Goal: Task Accomplishment & Management: Manage account settings

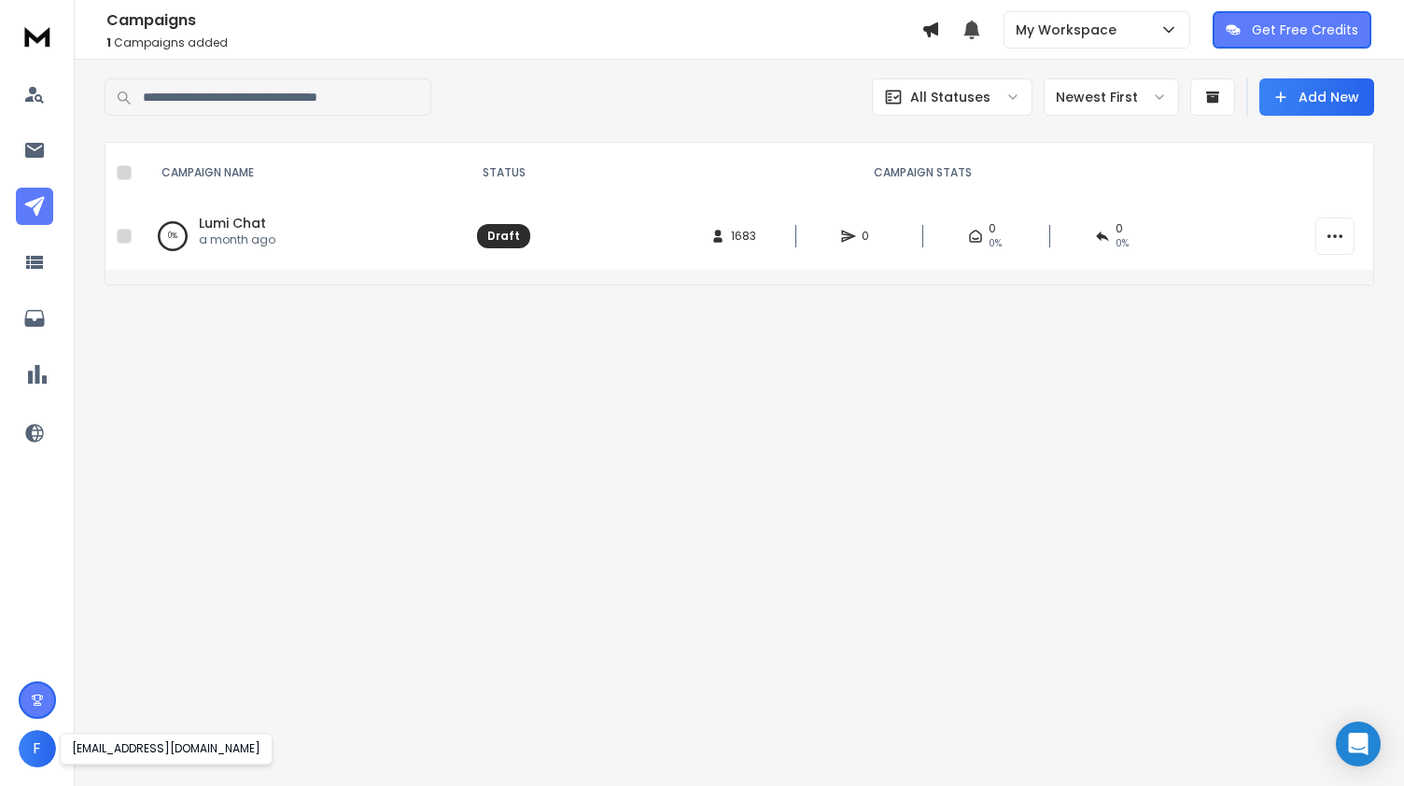
click at [40, 745] on span "F" at bounding box center [37, 748] width 37 height 37
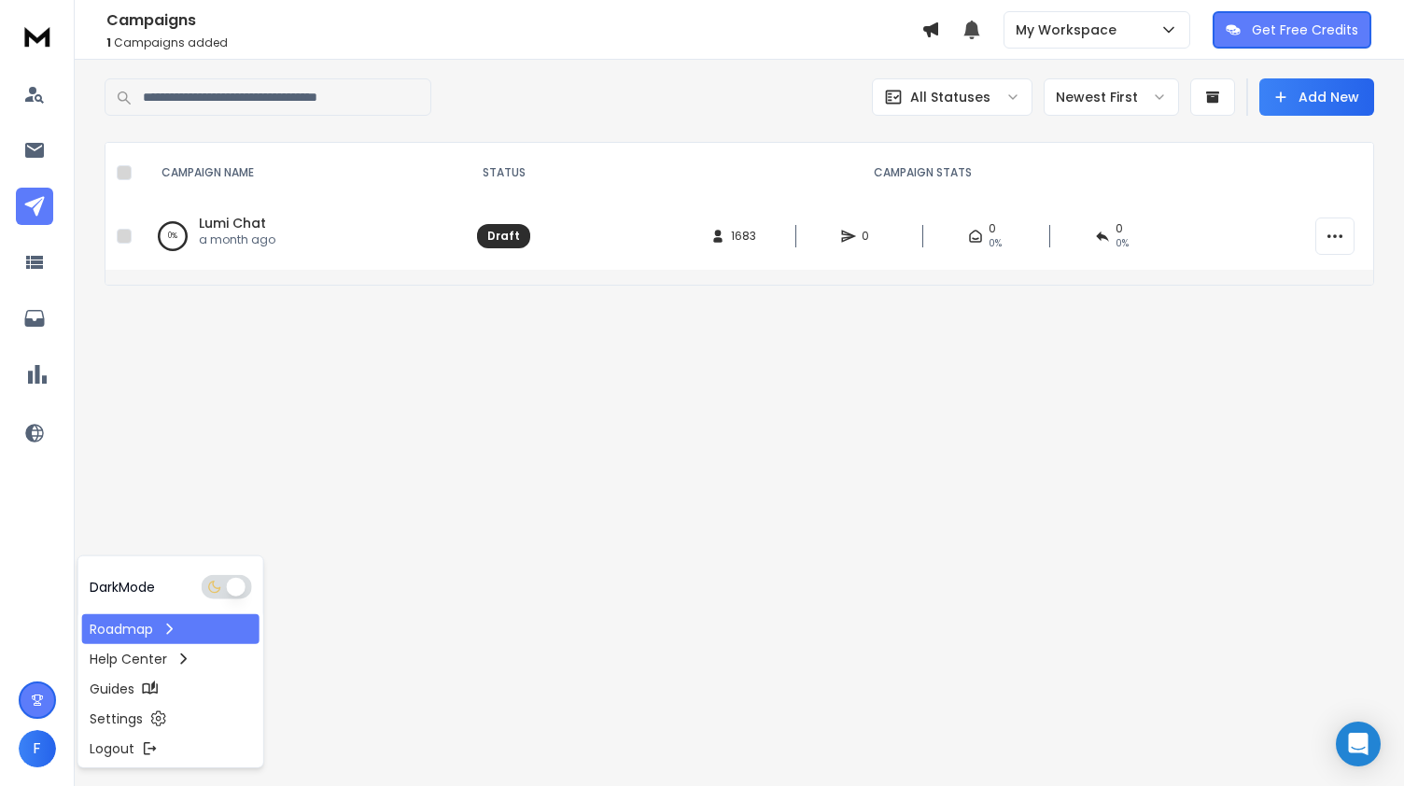
click at [228, 570] on div "Dark Mode" at bounding box center [170, 583] width 185 height 54
click at [222, 580] on button "button" at bounding box center [227, 587] width 50 height 24
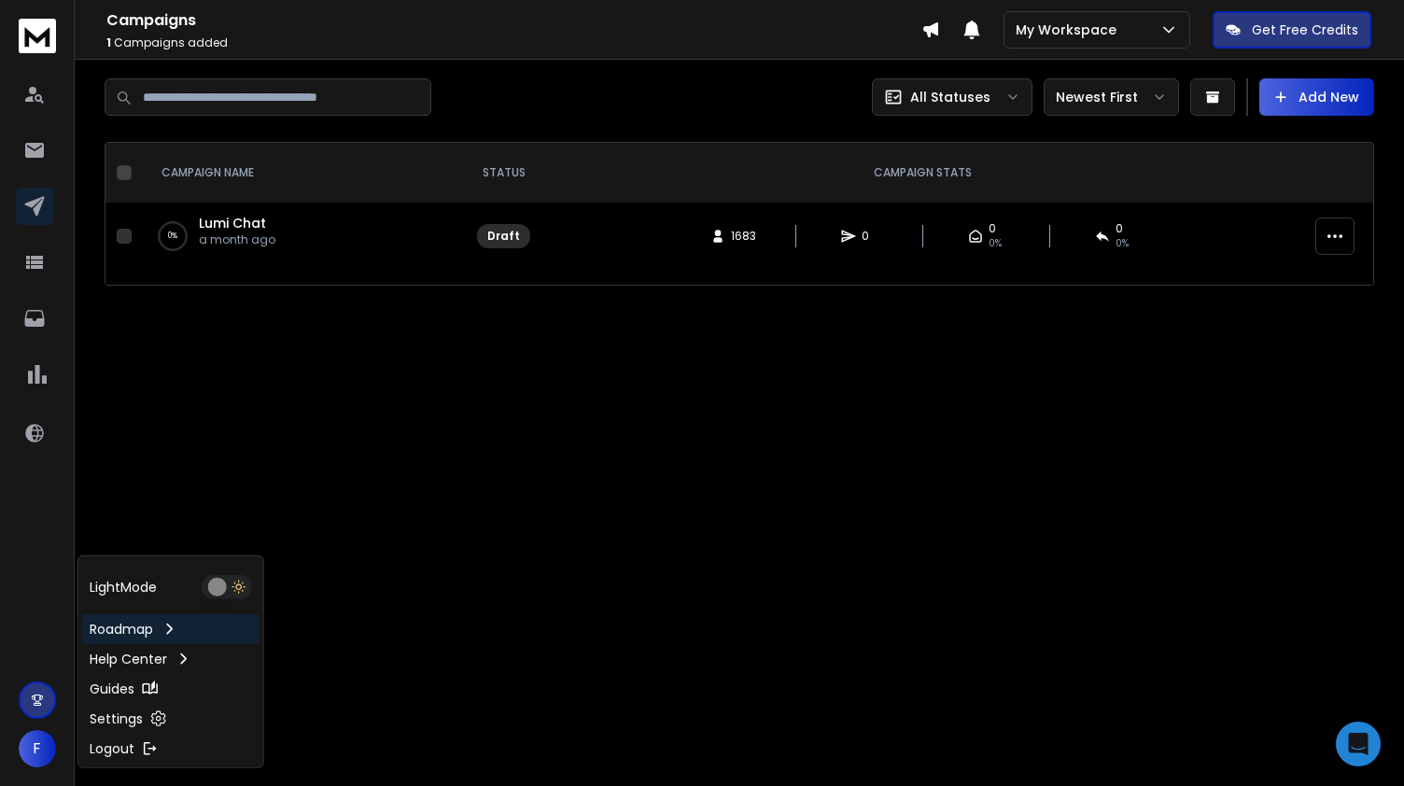
click at [505, 464] on div "Your warmest leads are on your site – Turn visits into conversations Reach Out …" at bounding box center [702, 393] width 1404 height 786
